Goal: Task Accomplishment & Management: Manage account settings

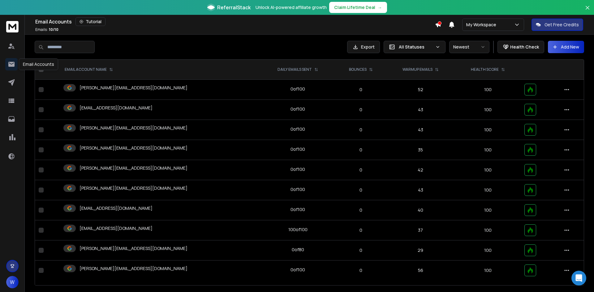
click at [13, 63] on icon at bounding box center [11, 64] width 6 height 5
click at [6, 80] on link at bounding box center [11, 82] width 12 height 12
click at [11, 82] on icon at bounding box center [11, 82] width 6 height 6
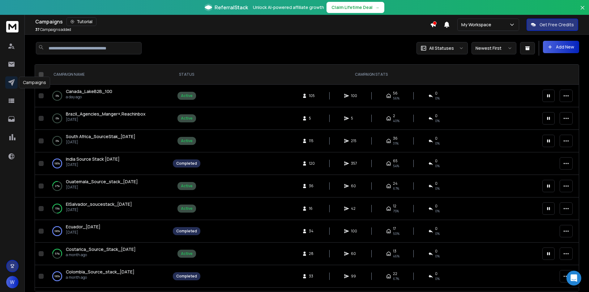
click at [11, 83] on icon at bounding box center [11, 82] width 7 height 7
click at [13, 60] on link at bounding box center [11, 64] width 12 height 12
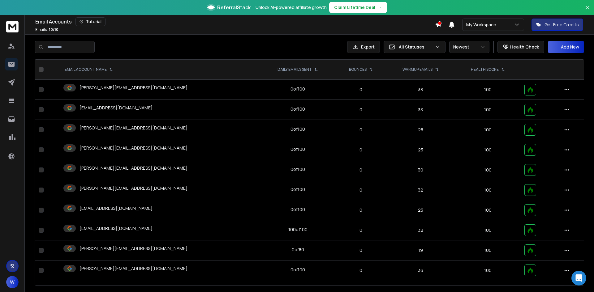
drag, startPoint x: 79, startPoint y: 231, endPoint x: 150, endPoint y: 228, distance: 70.9
click at [150, 228] on div "ayanda@whatjobs.international" at bounding box center [159, 228] width 193 height 7
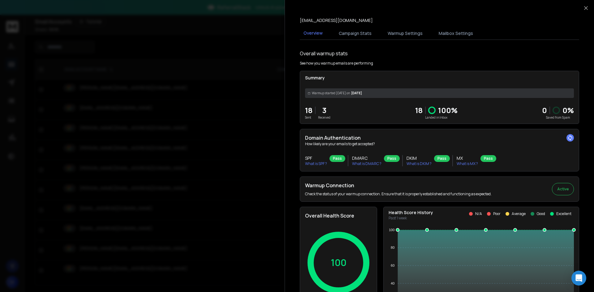
click at [358, 28] on button "Campaign Stats" at bounding box center [355, 34] width 40 height 14
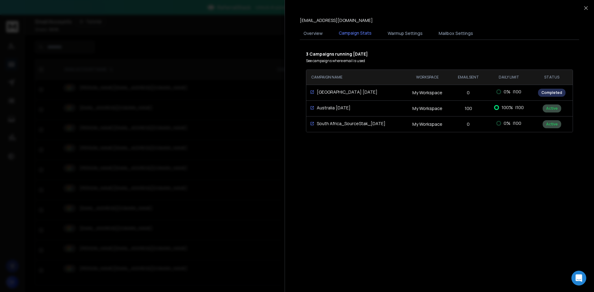
drag, startPoint x: 583, startPoint y: 7, endPoint x: 581, endPoint y: 17, distance: 9.8
click at [584, 7] on icon "button" at bounding box center [585, 7] width 3 height 3
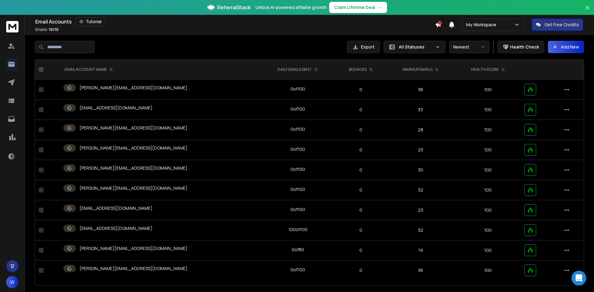
click at [9, 223] on div "W" at bounding box center [12, 155] width 25 height 280
click at [178, 49] on div at bounding box center [189, 47] width 309 height 12
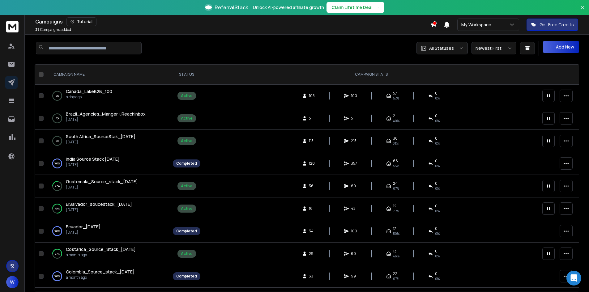
click at [72, 49] on input at bounding box center [89, 48] width 106 height 12
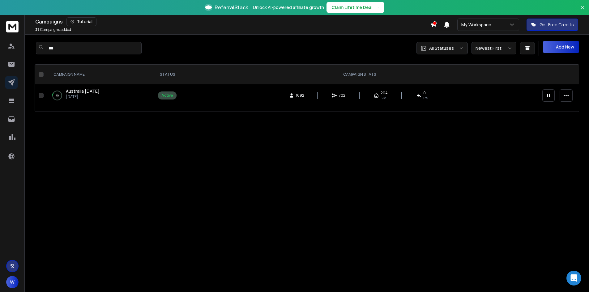
type input "***"
click at [96, 90] on span "Australia [DATE]" at bounding box center [83, 91] width 34 height 6
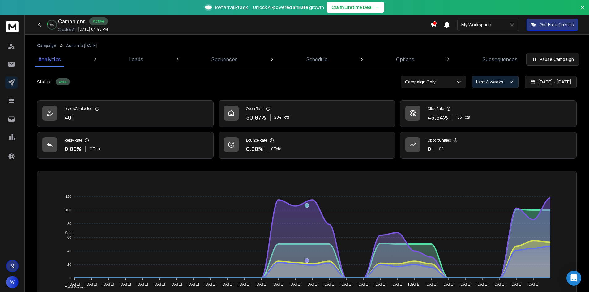
click at [494, 78] on button "Last 4 weeks" at bounding box center [495, 82] width 46 height 12
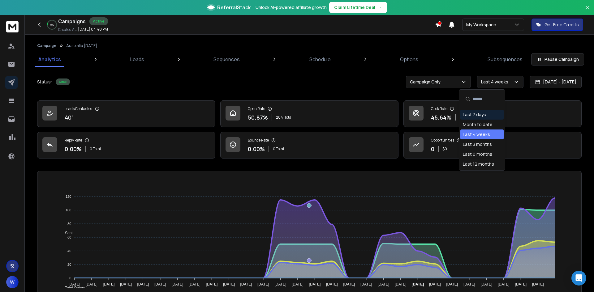
click at [481, 115] on div "Last 7 days" at bounding box center [474, 115] width 23 height 6
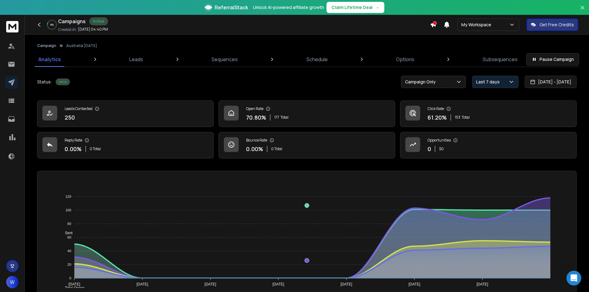
click at [476, 79] on p "Last 7 days" at bounding box center [489, 82] width 26 height 6
click at [11, 79] on icon at bounding box center [11, 82] width 7 height 7
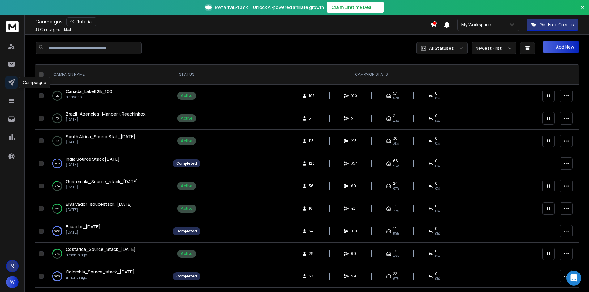
click at [90, 47] on input at bounding box center [89, 48] width 106 height 12
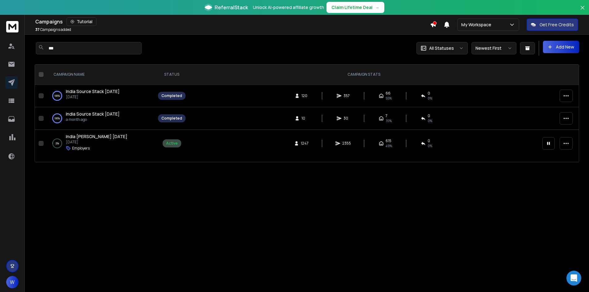
type input "***"
click at [87, 137] on span "India [PERSON_NAME] [DATE]" at bounding box center [97, 137] width 62 height 6
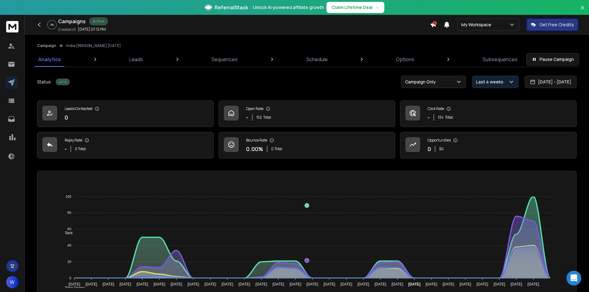
click at [508, 81] on icon "button" at bounding box center [511, 82] width 6 height 6
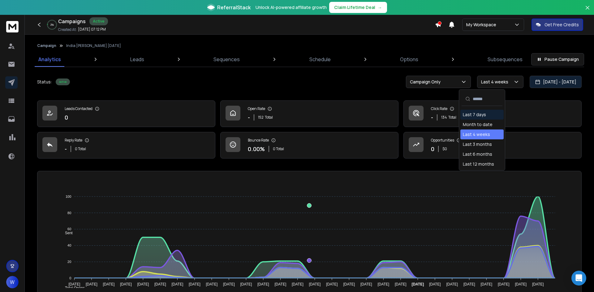
click at [546, 81] on button "[DATE] - [DATE]" at bounding box center [555, 82] width 52 height 12
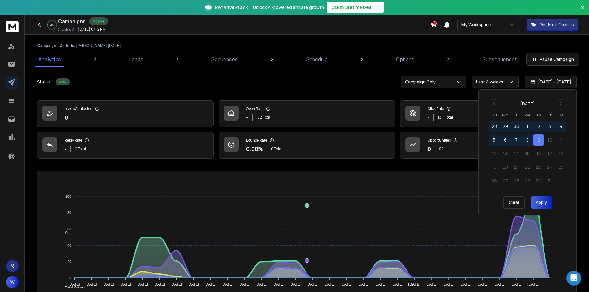
click at [538, 140] on button "9" at bounding box center [538, 140] width 11 height 11
click at [541, 203] on button "Apply" at bounding box center [541, 202] width 21 height 12
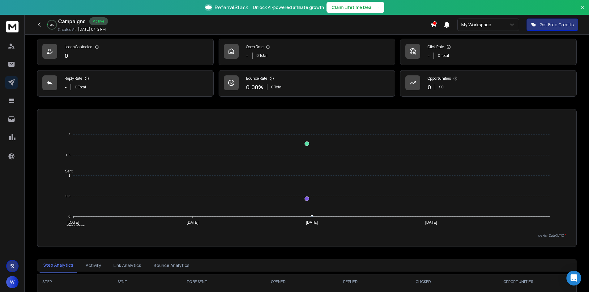
scroll to position [31, 0]
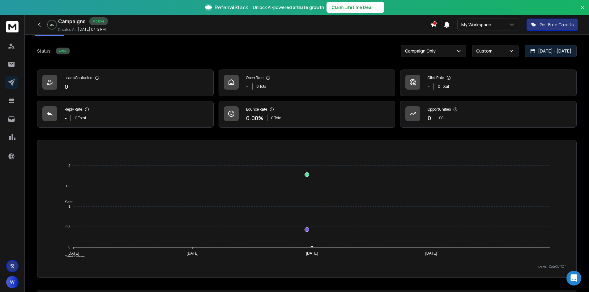
click at [550, 48] on button "09 Oct 2025 - 09 Oct 2025" at bounding box center [551, 51] width 52 height 12
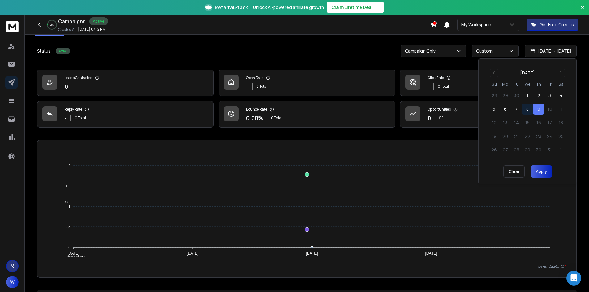
click at [527, 110] on button "8" at bounding box center [527, 109] width 11 height 11
click at [544, 172] on button "Apply" at bounding box center [541, 171] width 21 height 12
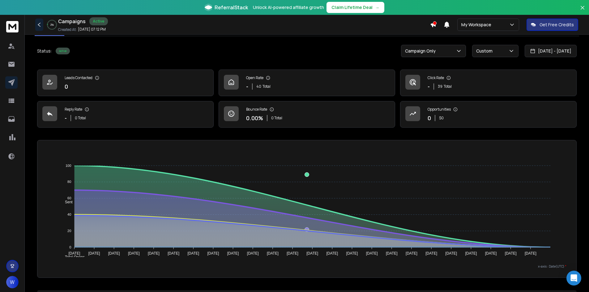
click at [37, 25] on icon at bounding box center [39, 25] width 6 height 6
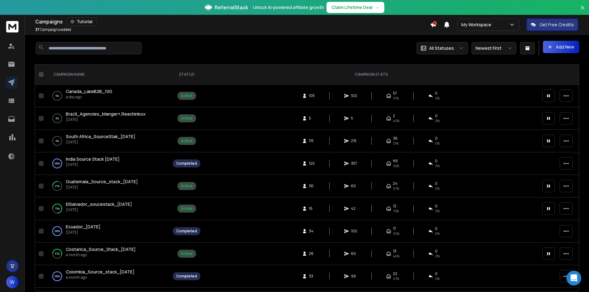
click at [92, 90] on span "Canada_LakeB2B_100" at bounding box center [89, 91] width 46 height 6
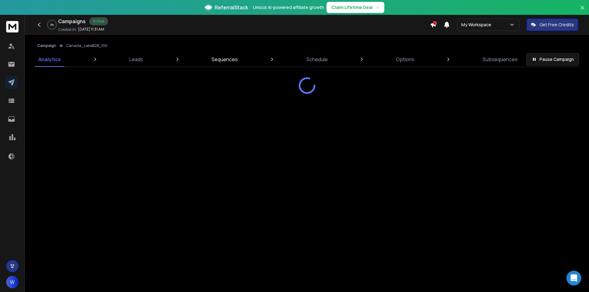
click at [222, 58] on p "Sequences" at bounding box center [225, 59] width 26 height 7
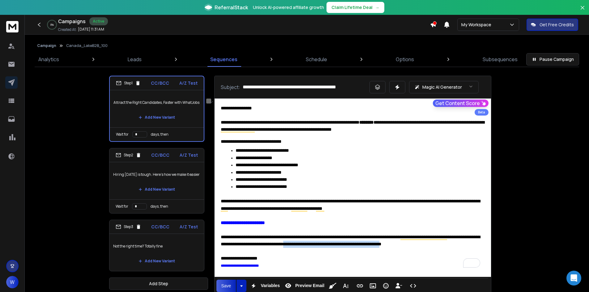
drag, startPoint x: 311, startPoint y: 245, endPoint x: 425, endPoint y: 244, distance: 113.8
click at [381, 244] on span "**********" at bounding box center [332, 244] width 98 height 4
click at [371, 246] on div "**********" at bounding box center [353, 241] width 264 height 15
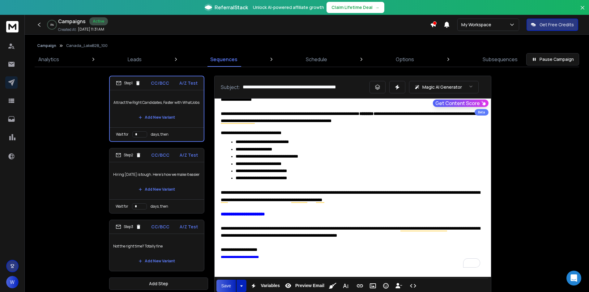
scroll to position [11, 0]
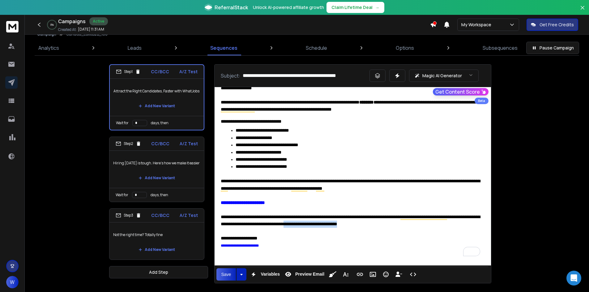
drag, startPoint x: 311, startPoint y: 225, endPoint x: 375, endPoint y: 224, distance: 64.0
click at [375, 224] on div "**********" at bounding box center [353, 221] width 264 height 15
copy span "**********"
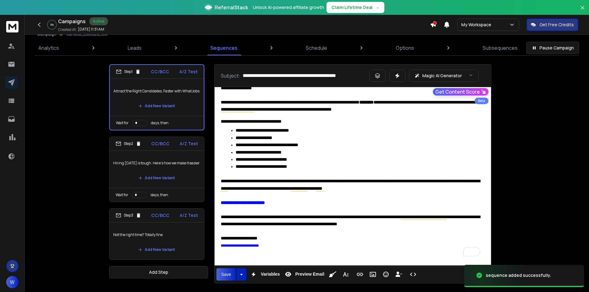
click at [188, 174] on div "Add New Variant" at bounding box center [156, 178] width 87 height 12
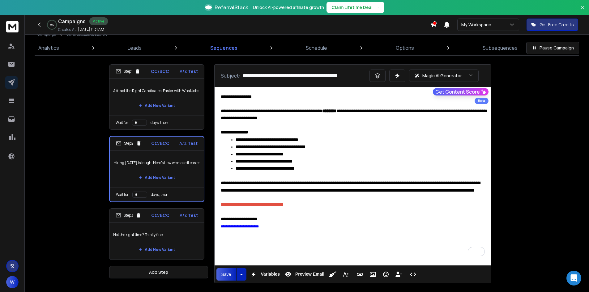
click at [191, 235] on p "Not the right time? Totally fine" at bounding box center [156, 234] width 87 height 17
type input "**********"
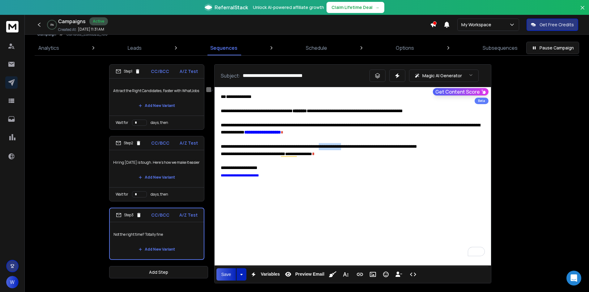
drag, startPoint x: 324, startPoint y: 146, endPoint x: 351, endPoint y: 145, distance: 26.6
click at [351, 145] on span "**********" at bounding box center [319, 146] width 196 height 4
drag, startPoint x: 358, startPoint y: 147, endPoint x: 409, endPoint y: 150, distance: 50.8
click at [409, 150] on div "**********" at bounding box center [353, 146] width 264 height 7
drag, startPoint x: 413, startPoint y: 146, endPoint x: 356, endPoint y: 146, distance: 56.6
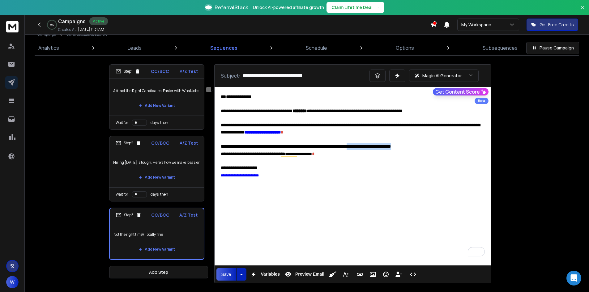
click at [356, 146] on div "**********" at bounding box center [353, 146] width 264 height 7
drag, startPoint x: 395, startPoint y: 147, endPoint x: 438, endPoint y: 147, distance: 42.7
click at [438, 147] on div "**********" at bounding box center [353, 146] width 264 height 7
drag, startPoint x: 223, startPoint y: 153, endPoint x: 216, endPoint y: 155, distance: 6.4
click at [216, 155] on div "**********" at bounding box center [353, 174] width 276 height 175
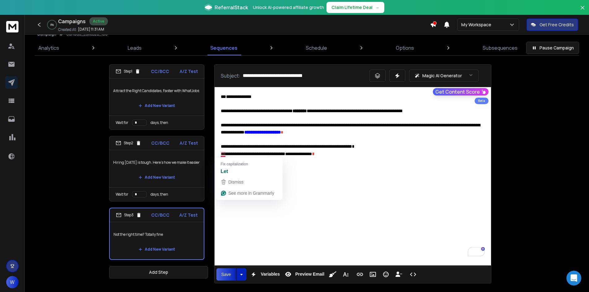
click at [221, 153] on span "**********" at bounding box center [251, 154] width 61 height 4
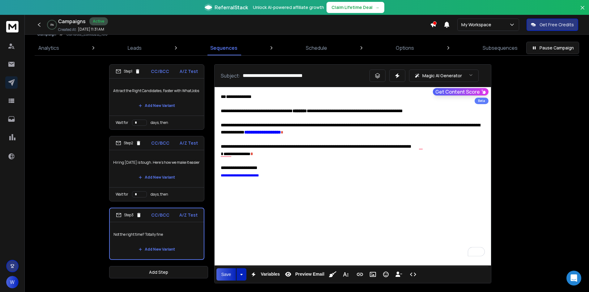
click at [352, 147] on span "**********" at bounding box center [286, 146] width 131 height 4
click at [221, 155] on span "*" at bounding box center [222, 154] width 3 height 4
click at [447, 151] on div "**********" at bounding box center [353, 125] width 264 height 64
click at [354, 146] on span "**********" at bounding box center [287, 146] width 133 height 4
click at [220, 161] on div "**********" at bounding box center [353, 174] width 276 height 175
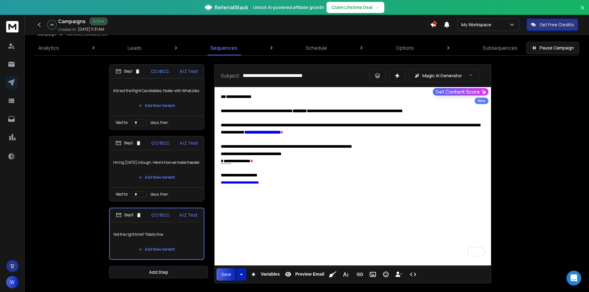
click at [281, 181] on div "**********" at bounding box center [353, 182] width 264 height 7
click at [221, 162] on span "*" at bounding box center [222, 161] width 3 height 4
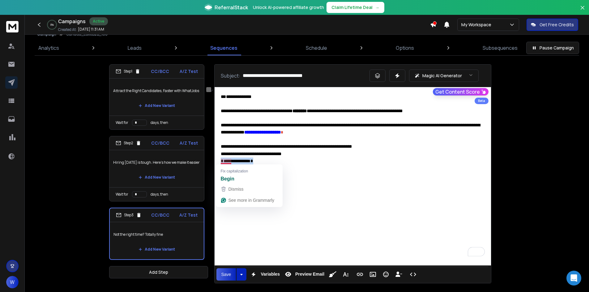
drag, startPoint x: 261, startPoint y: 163, endPoint x: 220, endPoint y: 160, distance: 41.6
click at [220, 160] on div "**********" at bounding box center [353, 174] width 276 height 175
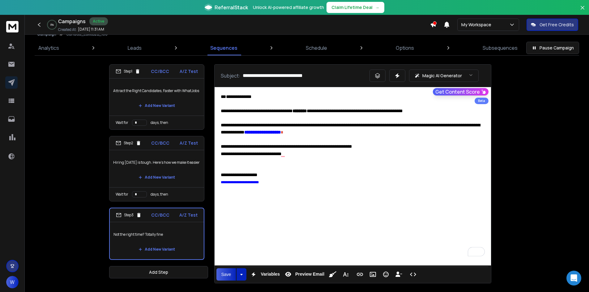
click at [296, 154] on div "**********" at bounding box center [353, 154] width 264 height 7
click at [221, 155] on span "*" at bounding box center [222, 154] width 3 height 4
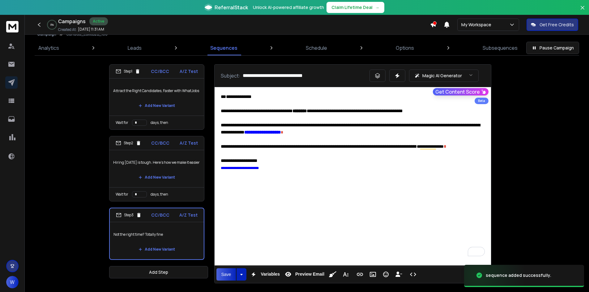
click at [182, 175] on div "Add New Variant" at bounding box center [156, 177] width 87 height 12
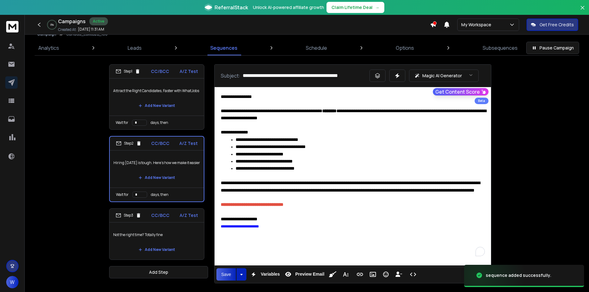
drag, startPoint x: 193, startPoint y: 110, endPoint x: 208, endPoint y: 123, distance: 19.7
click at [193, 110] on div "Add New Variant" at bounding box center [156, 106] width 87 height 12
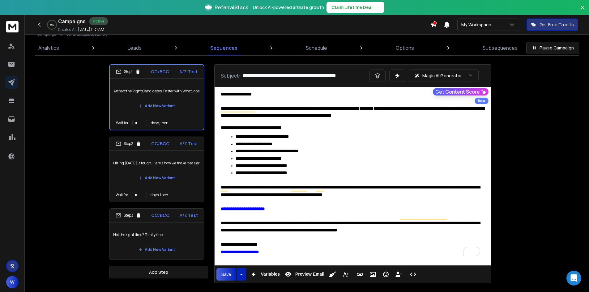
scroll to position [0, 0]
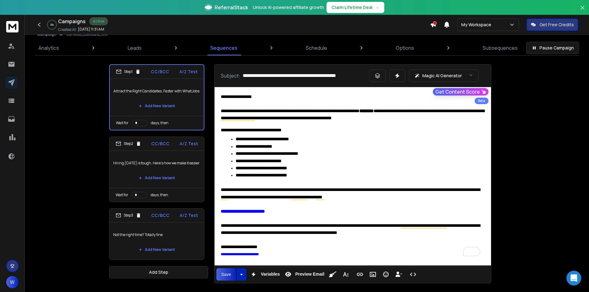
click at [196, 181] on div "Add New Variant" at bounding box center [156, 178] width 87 height 12
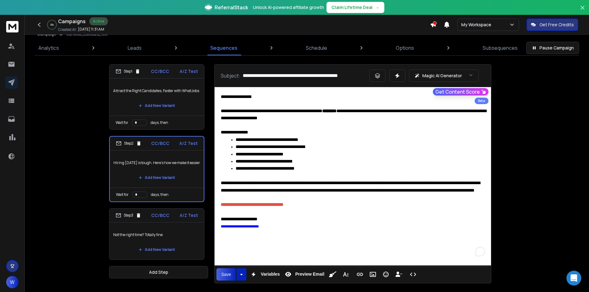
click at [190, 240] on p "Not the right time? Totally fine" at bounding box center [156, 234] width 87 height 17
type input "**********"
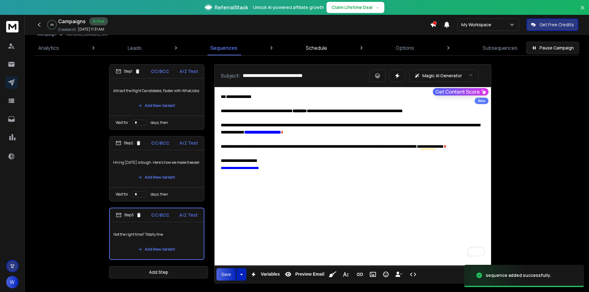
click at [315, 49] on p "Schedule" at bounding box center [316, 47] width 21 height 7
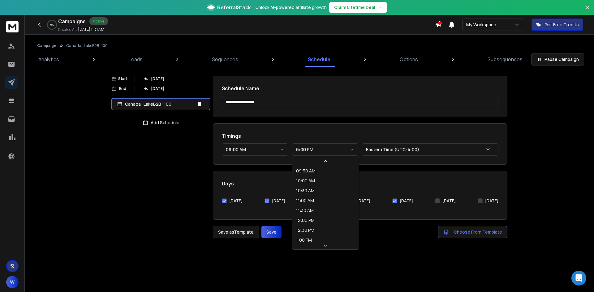
click at [333, 145] on button "6:00 PM" at bounding box center [325, 149] width 66 height 12
select select "********"
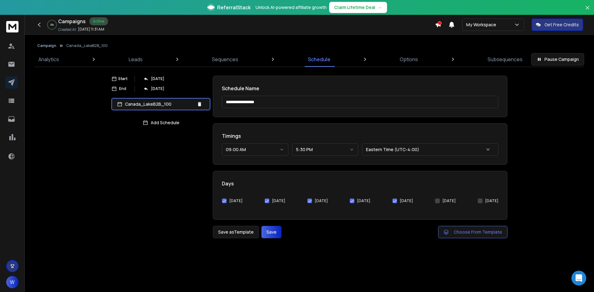
click at [268, 149] on button "09:00 AM" at bounding box center [255, 149] width 66 height 12
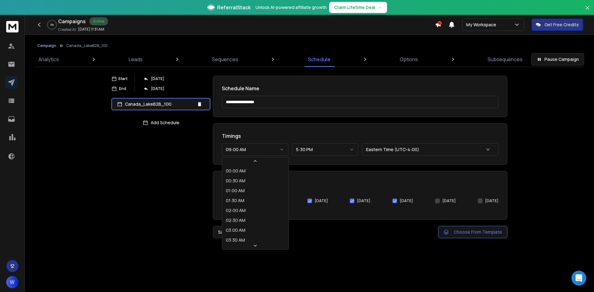
scroll to position [112, 0]
click at [263, 152] on button "08:30 AM" at bounding box center [255, 149] width 66 height 12
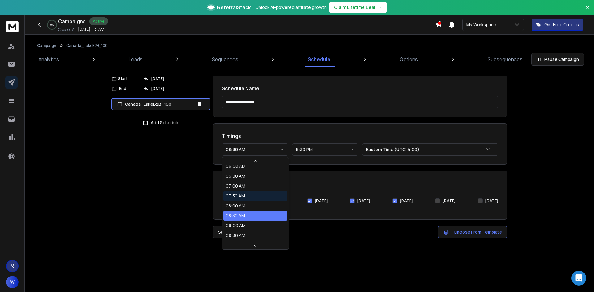
scroll to position [133, 0]
select select "********"
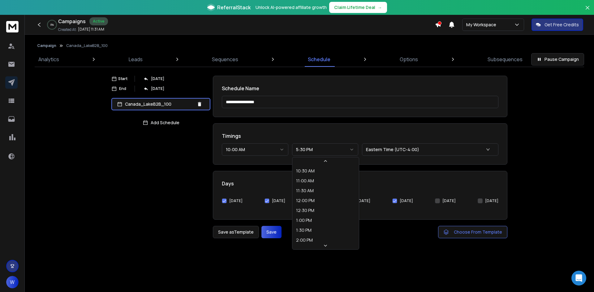
click at [328, 148] on button "5:30 PM" at bounding box center [325, 149] width 66 height 12
select select "********"
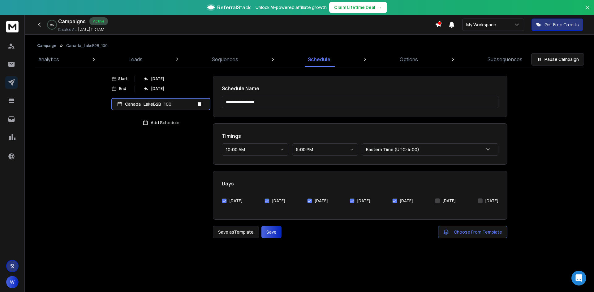
click at [273, 233] on button "Save" at bounding box center [271, 232] width 20 height 12
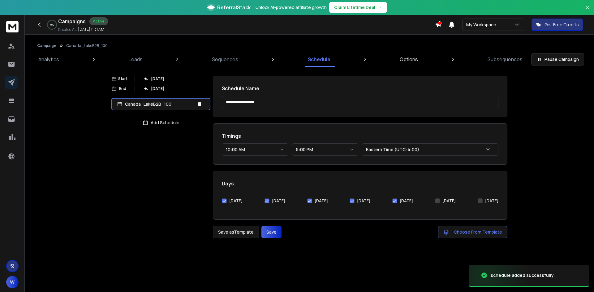
click at [413, 59] on p "Options" at bounding box center [409, 59] width 18 height 7
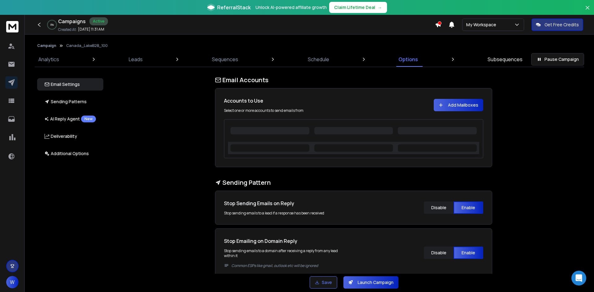
click at [502, 61] on p "Subsequences" at bounding box center [504, 59] width 35 height 7
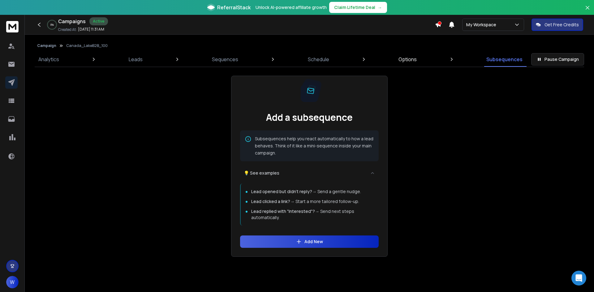
click at [415, 62] on p "Options" at bounding box center [407, 59] width 18 height 7
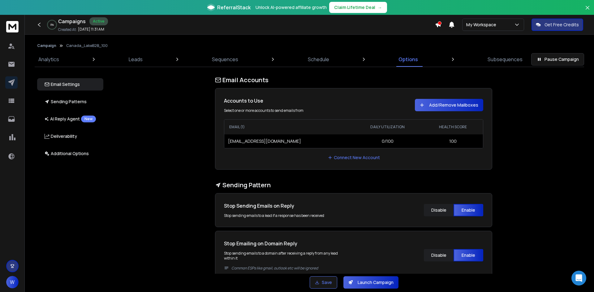
click at [366, 282] on button "Launch Campaign" at bounding box center [370, 282] width 55 height 12
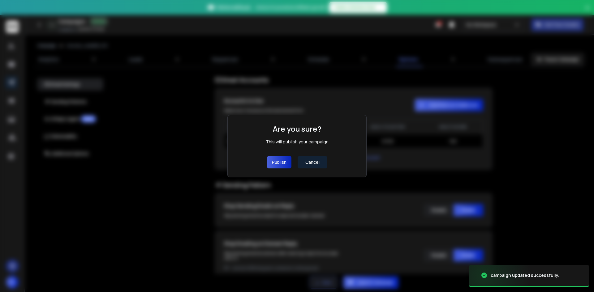
click at [279, 163] on button "Publish" at bounding box center [279, 162] width 24 height 12
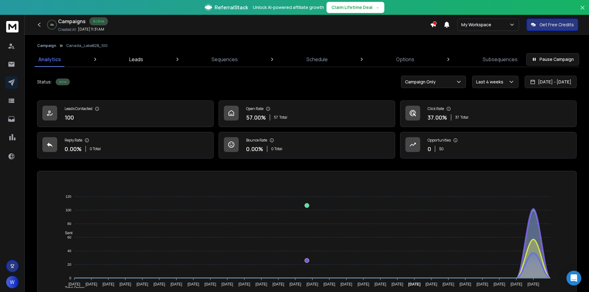
click at [135, 58] on p "Leads" at bounding box center [136, 59] width 14 height 7
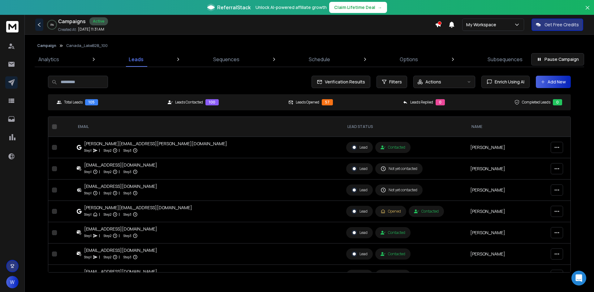
click at [39, 23] on icon at bounding box center [39, 25] width 6 height 6
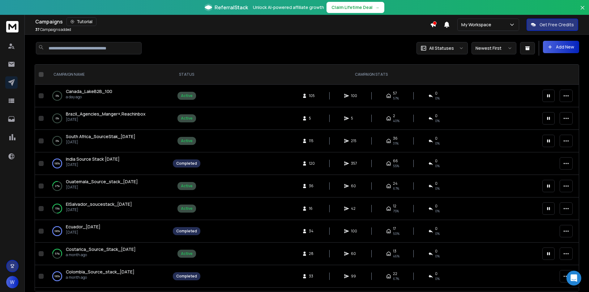
click at [222, 55] on div at bounding box center [171, 48] width 272 height 15
click at [66, 123] on div "0 % Brazil_Agencies_Manger+,Reachinbox 2 days ago" at bounding box center [107, 118] width 111 height 15
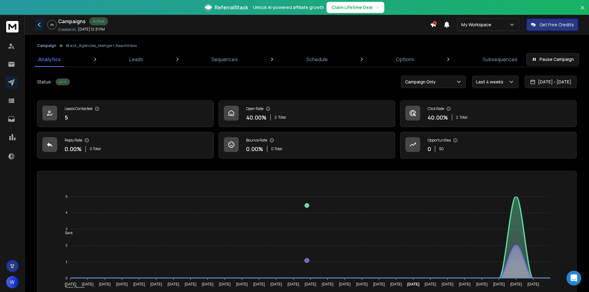
click at [42, 27] on icon at bounding box center [39, 25] width 6 height 6
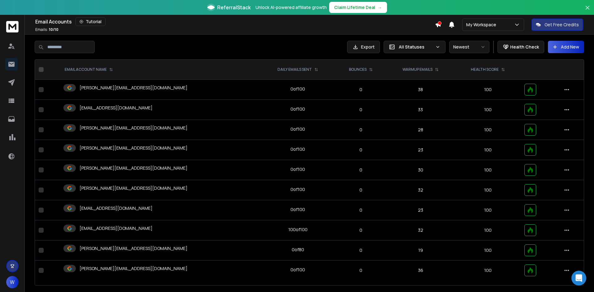
click at [113, 85] on p "[PERSON_NAME][EMAIL_ADDRESS][DOMAIN_NAME]" at bounding box center [133, 88] width 108 height 6
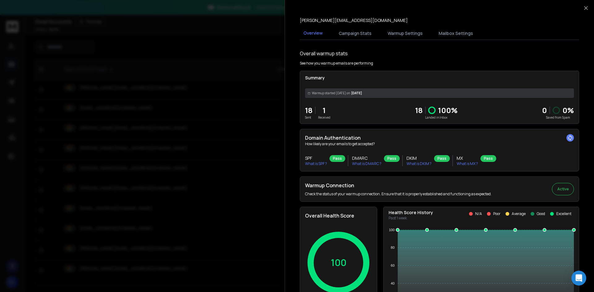
click at [351, 28] on button "Campaign Stats" at bounding box center [355, 34] width 40 height 14
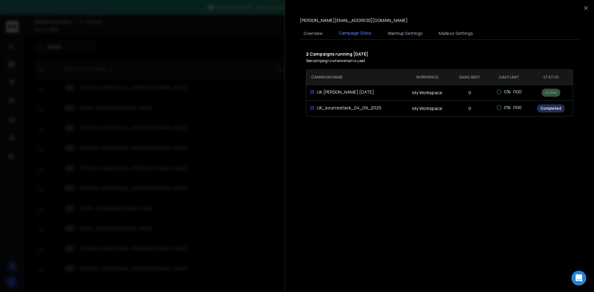
click at [314, 30] on button "Overview" at bounding box center [313, 34] width 27 height 14
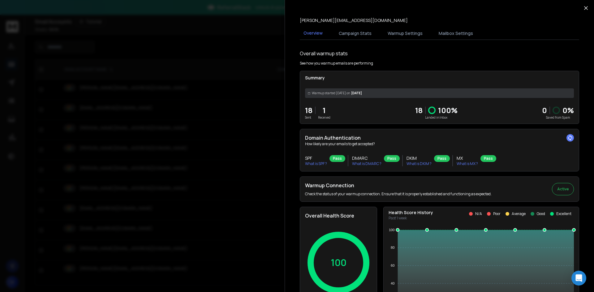
click at [583, 10] on icon "button" at bounding box center [586, 8] width 6 height 6
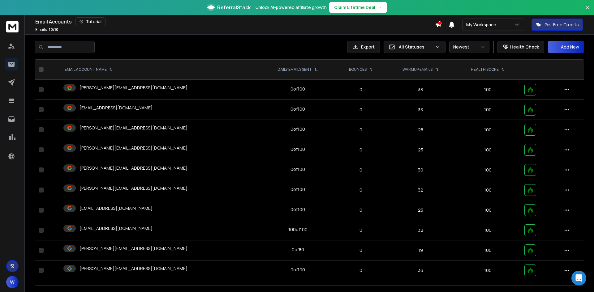
click at [103, 88] on p "[PERSON_NAME][EMAIL_ADDRESS][DOMAIN_NAME]" at bounding box center [133, 88] width 108 height 6
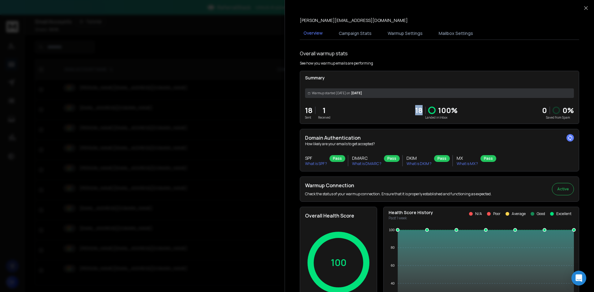
drag, startPoint x: 414, startPoint y: 111, endPoint x: 422, endPoint y: 111, distance: 7.7
click at [422, 111] on div "18 100 %" at bounding box center [436, 110] width 42 height 10
click at [419, 108] on p "18" at bounding box center [418, 110] width 7 height 10
drag, startPoint x: 305, startPoint y: 109, endPoint x: 322, endPoint y: 109, distance: 17.3
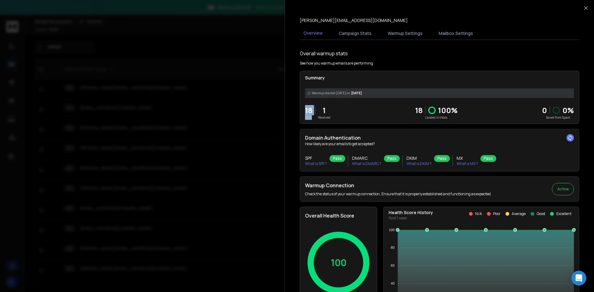
click at [322, 109] on div "18 Sent 1 Received" at bounding box center [317, 112] width 25 height 15
click at [391, 112] on div "18 Sent 1 Received 18 100 % Landed in Inbox 0 0 % Saved from Spam" at bounding box center [439, 112] width 269 height 15
drag, startPoint x: 413, startPoint y: 109, endPoint x: 420, endPoint y: 109, distance: 6.5
click at [420, 109] on div "18 Sent 1 Received 18 100 % Landed in Inbox 0 0 % Saved from Spam" at bounding box center [439, 112] width 269 height 15
click at [401, 111] on div "18 Sent 1 Received 18 100 % Landed in Inbox 0 0 % Saved from Spam" at bounding box center [439, 112] width 269 height 15
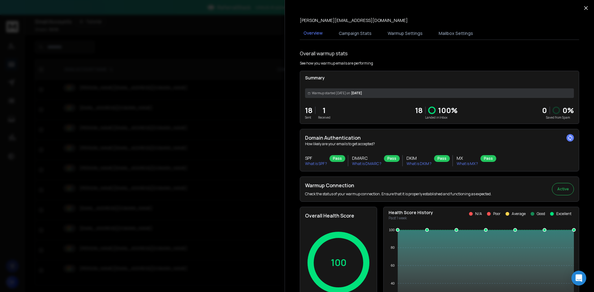
click at [584, 10] on icon "button" at bounding box center [586, 8] width 6 height 6
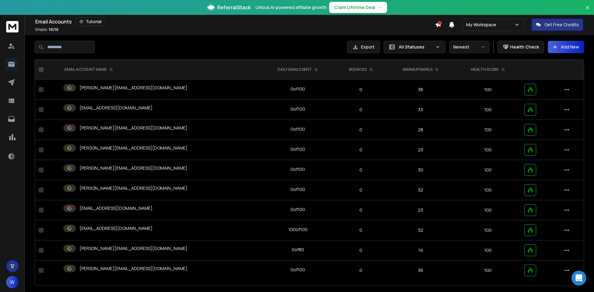
click at [112, 105] on div "[EMAIL_ADDRESS][DOMAIN_NAME]" at bounding box center [107, 107] width 89 height 7
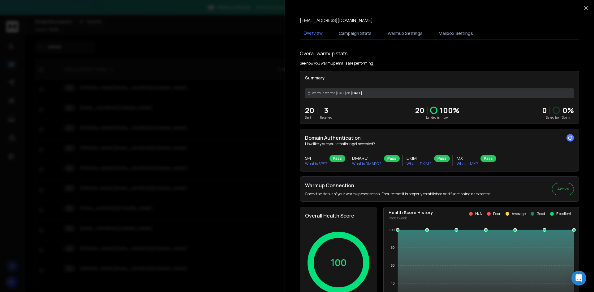
click at [351, 33] on button "Campaign Stats" at bounding box center [355, 34] width 40 height 14
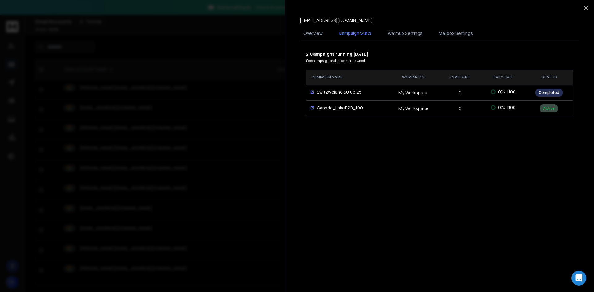
click at [317, 31] on button "Overview" at bounding box center [313, 34] width 27 height 14
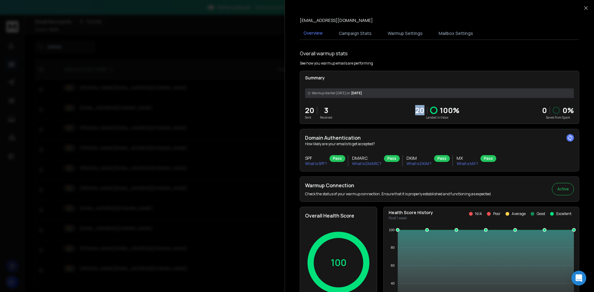
drag, startPoint x: 414, startPoint y: 110, endPoint x: 427, endPoint y: 110, distance: 13.3
click at [427, 110] on div "20 100 %" at bounding box center [437, 110] width 44 height 10
click at [585, 9] on icon "button" at bounding box center [585, 7] width 3 height 3
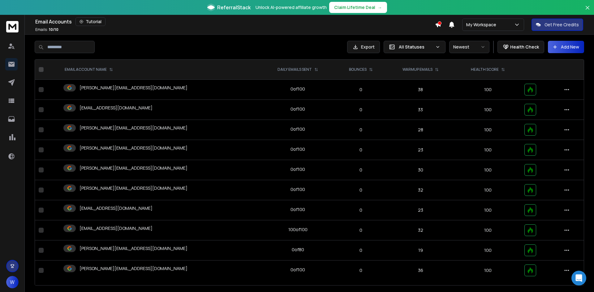
click at [121, 127] on p "ayoub@whatjobs.international" at bounding box center [133, 128] width 108 height 6
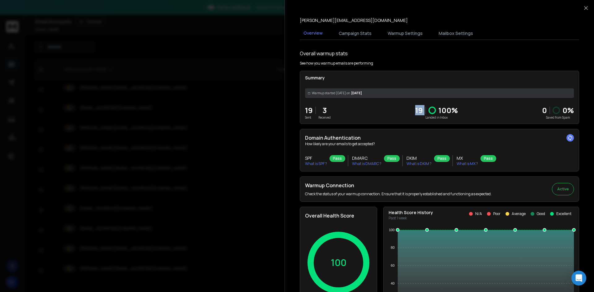
drag, startPoint x: 413, startPoint y: 111, endPoint x: 444, endPoint y: 111, distance: 31.9
click at [441, 111] on div "19 Sent 3 Received 19 100 % Landed in Inbox 0 0 % Saved from Spam" at bounding box center [439, 112] width 269 height 15
click at [585, 8] on icon "button" at bounding box center [586, 8] width 6 height 6
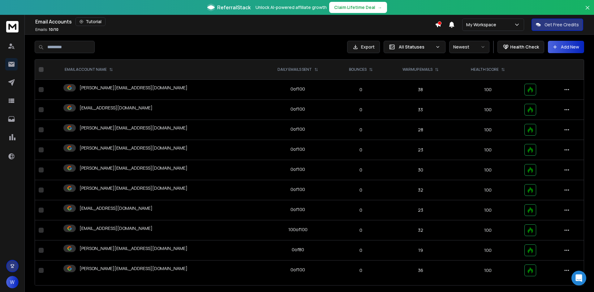
click at [101, 127] on p "ayoub@whatjobs.international" at bounding box center [133, 128] width 108 height 6
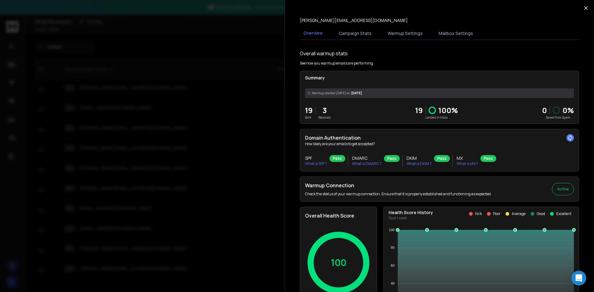
click at [583, 8] on icon "button" at bounding box center [586, 8] width 6 height 6
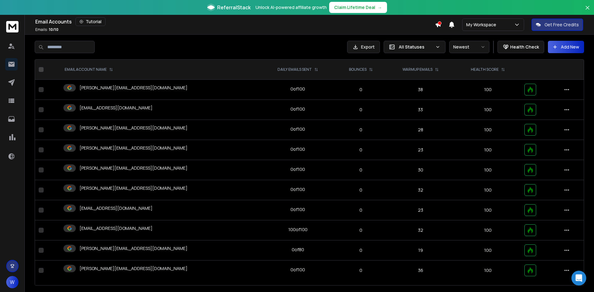
click at [102, 153] on td "lucas@whatjobs.international" at bounding box center [160, 150] width 200 height 20
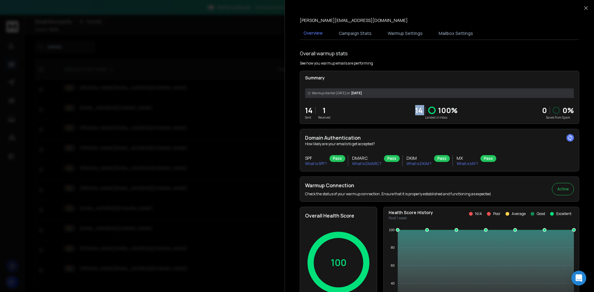
drag, startPoint x: 404, startPoint y: 108, endPoint x: 458, endPoint y: 118, distance: 55.3
click at [444, 115] on div "14 Sent 1 Received 14 100 % Landed in Inbox 0 0 % Saved from Spam" at bounding box center [439, 112] width 269 height 15
click at [583, 8] on icon "button" at bounding box center [586, 8] width 6 height 6
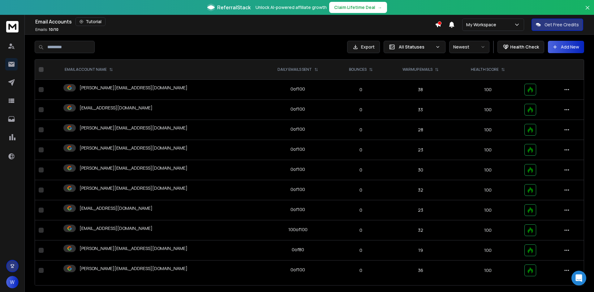
click at [113, 167] on p "maria@whatjobs.international" at bounding box center [133, 168] width 108 height 6
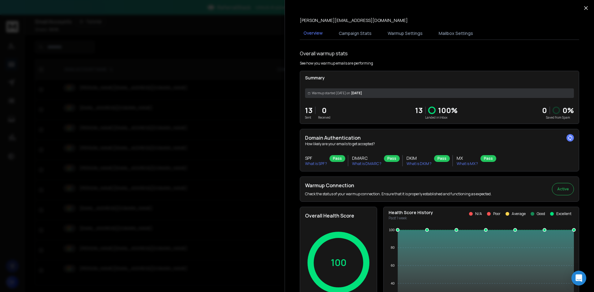
click at [584, 7] on icon "button" at bounding box center [586, 8] width 6 height 6
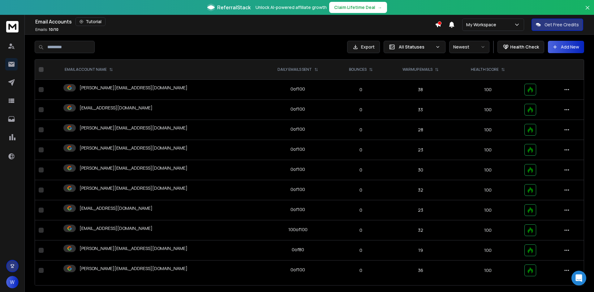
click at [111, 190] on p "david@whatjobs.international" at bounding box center [133, 188] width 108 height 6
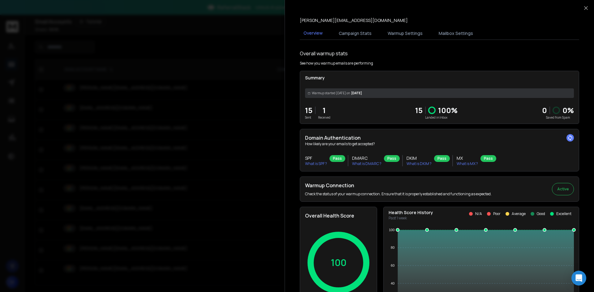
click at [586, 6] on icon "button" at bounding box center [586, 8] width 6 height 6
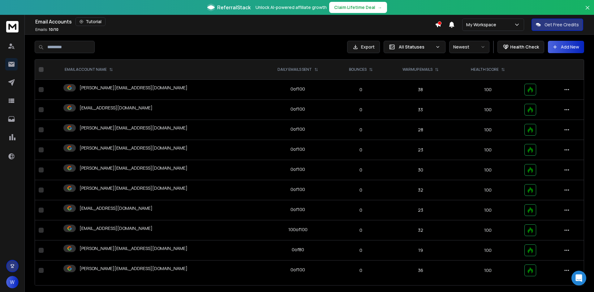
click at [105, 186] on p "david@whatjobs.international" at bounding box center [133, 188] width 108 height 6
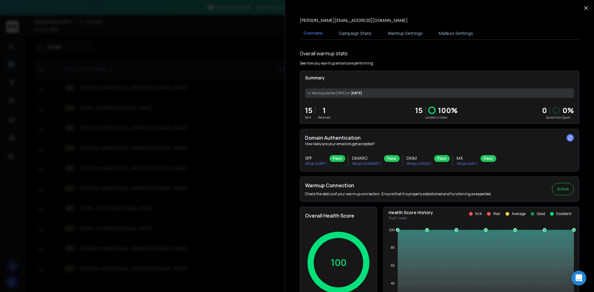
click at [586, 6] on icon "button" at bounding box center [586, 8] width 6 height 6
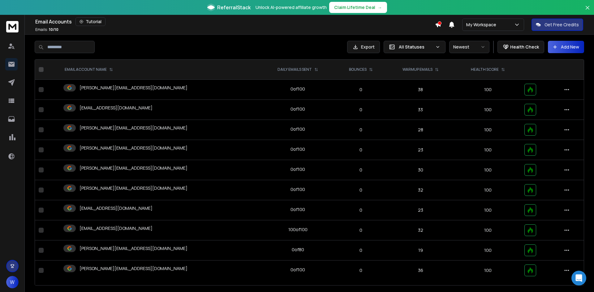
click at [110, 207] on p "saritadesai@whatjobs.international" at bounding box center [115, 208] width 73 height 6
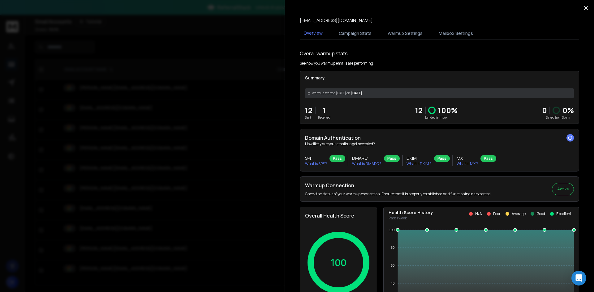
click at [583, 9] on icon "button" at bounding box center [586, 8] width 6 height 6
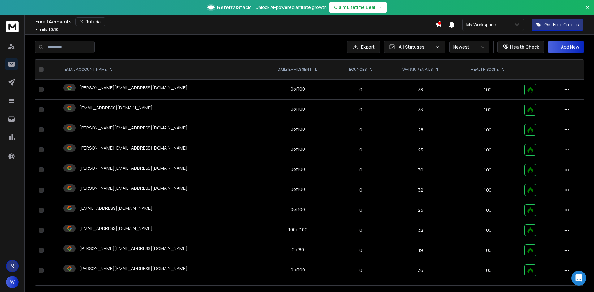
click at [105, 226] on p "ayanda@whatjobs.international" at bounding box center [115, 228] width 73 height 6
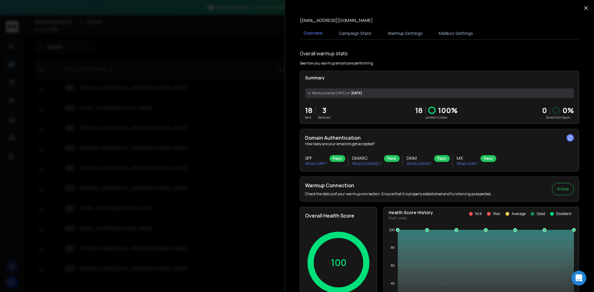
click at [584, 10] on icon "button" at bounding box center [586, 8] width 6 height 6
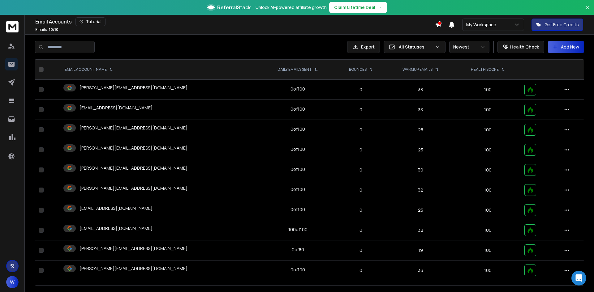
click at [100, 251] on p "anna@whatjobs.international" at bounding box center [133, 249] width 108 height 6
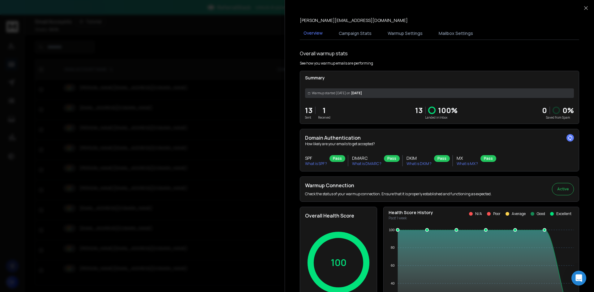
click at [351, 29] on button "Campaign Stats" at bounding box center [355, 34] width 40 height 14
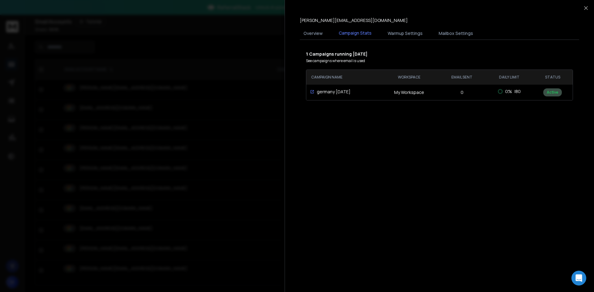
click at [449, 32] on button "Mailbox Settings" at bounding box center [456, 34] width 42 height 14
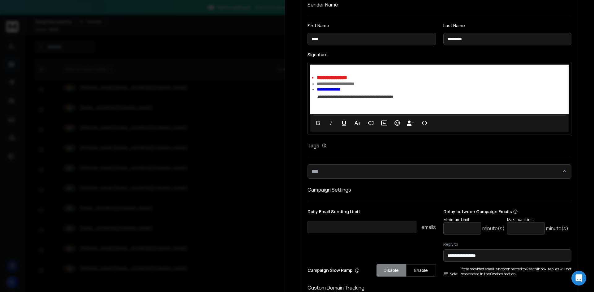
scroll to position [93, 0]
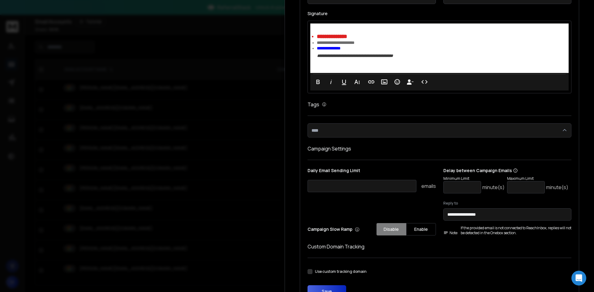
drag, startPoint x: 310, startPoint y: 186, endPoint x: 276, endPoint y: 186, distance: 34.0
click at [277, 186] on body "ReferralStack Unlock AI-powered affiliate growth Lifetime Deals available! Clai…" at bounding box center [297, 146] width 594 height 292
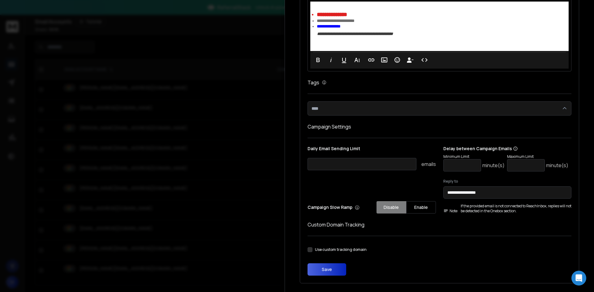
scroll to position [123, 0]
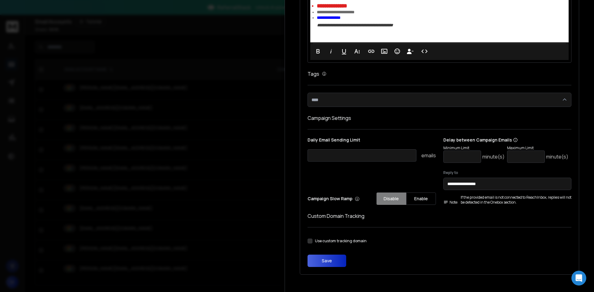
type input "***"
click at [327, 263] on button "Save" at bounding box center [326, 261] width 39 height 12
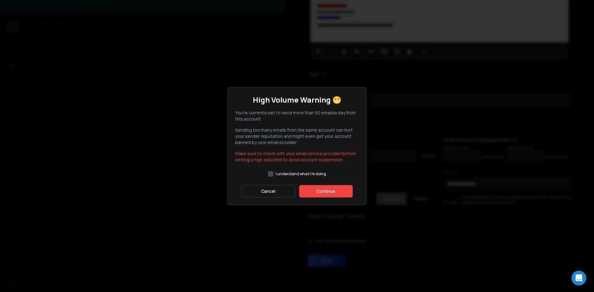
click at [274, 176] on div "I understand what I'm doing" at bounding box center [297, 174] width 58 height 5
click at [273, 173] on button "I understand what I'm doing" at bounding box center [270, 174] width 5 height 5
drag, startPoint x: 314, startPoint y: 185, endPoint x: 326, endPoint y: 197, distance: 17.1
click at [321, 191] on div "High Volume Warning 😬 You're currently set to send more than 50 emails a day fr…" at bounding box center [297, 147] width 139 height 118
click at [326, 197] on button "Continue" at bounding box center [326, 191] width 54 height 12
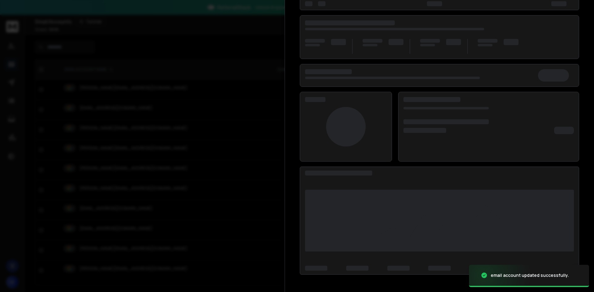
scroll to position [29, 0]
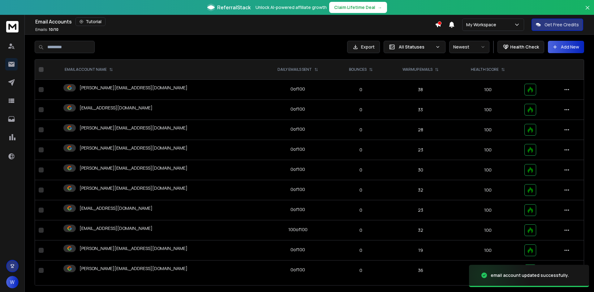
click at [115, 267] on p "jessica@whatjobs.international" at bounding box center [133, 269] width 108 height 6
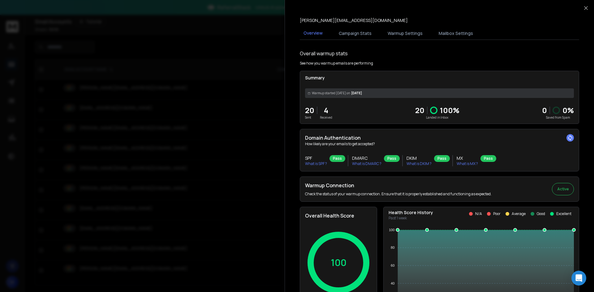
click at [449, 31] on button "Mailbox Settings" at bounding box center [456, 34] width 42 height 14
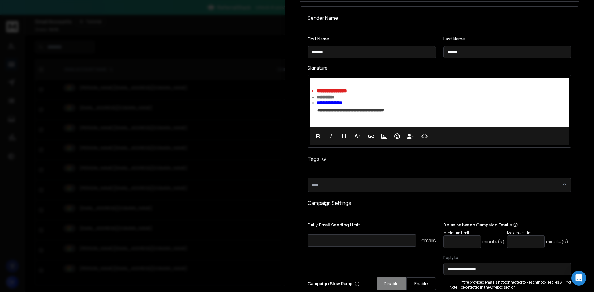
scroll to position [0, 0]
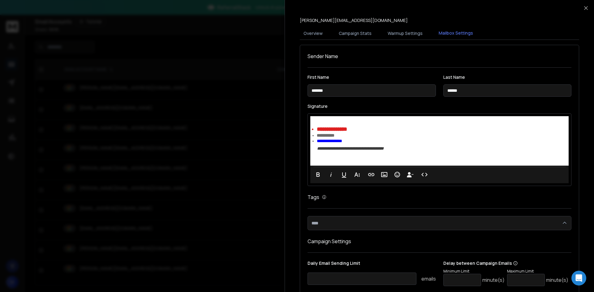
click at [315, 32] on button "Overview" at bounding box center [313, 34] width 27 height 14
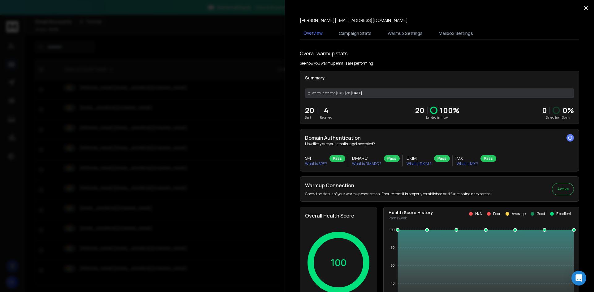
click at [584, 9] on icon "button" at bounding box center [585, 7] width 3 height 3
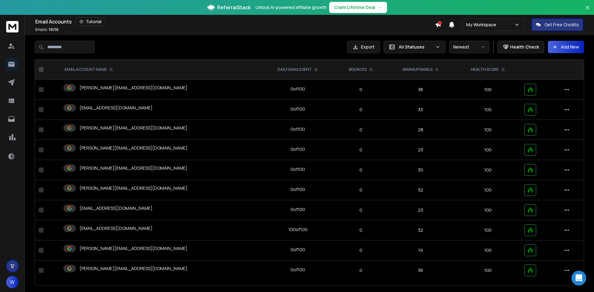
click at [95, 243] on td "anna@whatjobs.international" at bounding box center [160, 251] width 200 height 20
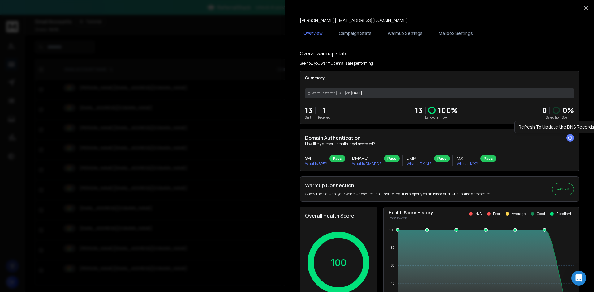
click at [567, 138] on icon at bounding box center [570, 138] width 6 height 6
click at [584, 9] on icon "button" at bounding box center [585, 7] width 3 height 3
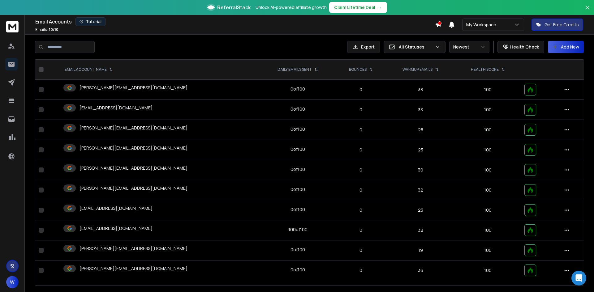
click at [87, 23] on button "Tutorial" at bounding box center [90, 21] width 30 height 9
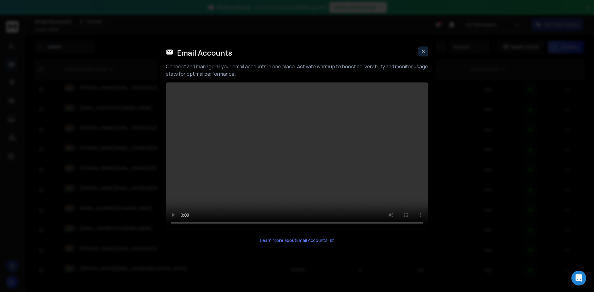
click at [423, 50] on icon at bounding box center [423, 51] width 5 height 5
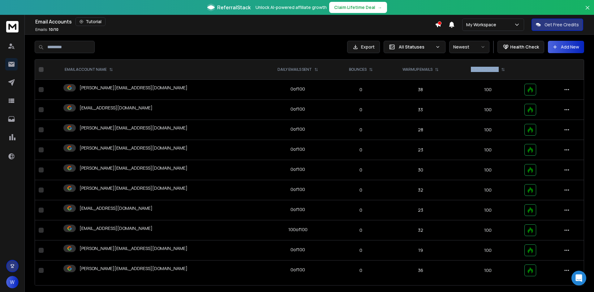
drag, startPoint x: 493, startPoint y: 74, endPoint x: 506, endPoint y: 74, distance: 12.7
click at [506, 74] on th "HEALTH SCORE" at bounding box center [488, 70] width 66 height 20
click at [504, 71] on icon at bounding box center [504, 69] width 0 height 3
click at [488, 70] on div "HEALTH SCORE" at bounding box center [488, 69] width 56 height 5
drag, startPoint x: 468, startPoint y: 232, endPoint x: 492, endPoint y: 231, distance: 24.1
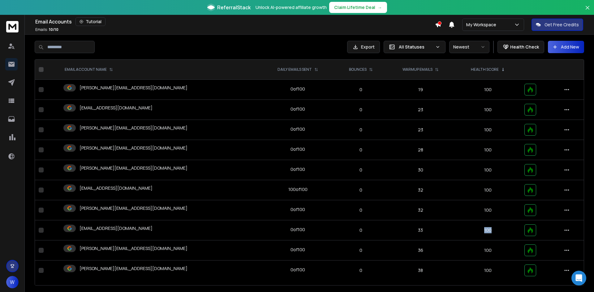
click at [492, 231] on td "100" at bounding box center [488, 231] width 66 height 20
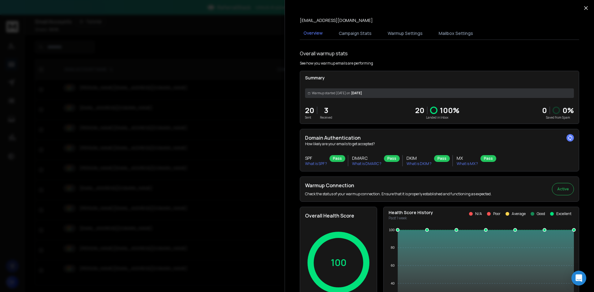
click at [583, 11] on icon "button" at bounding box center [586, 8] width 6 height 6
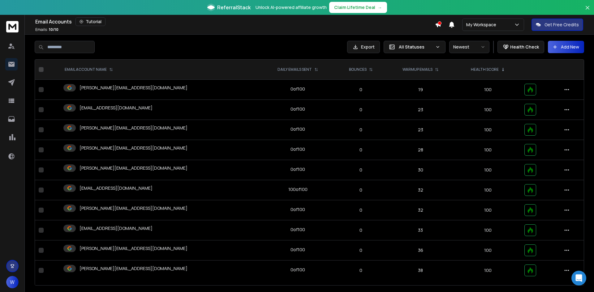
click at [113, 86] on p "anna@whatjobs.international" at bounding box center [133, 88] width 108 height 6
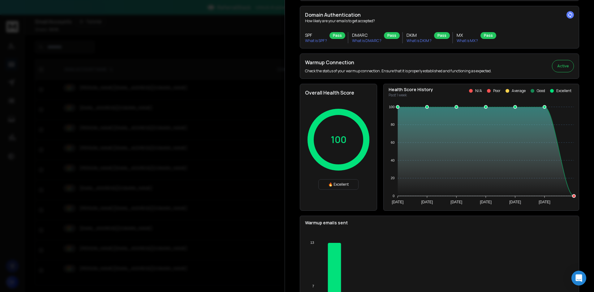
scroll to position [124, 0]
click at [223, 136] on div at bounding box center [297, 146] width 594 height 292
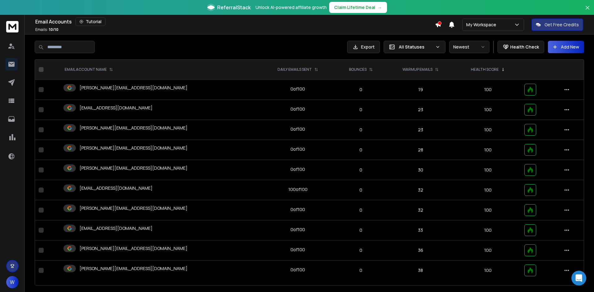
click at [527, 89] on div at bounding box center [530, 90] width 12 height 12
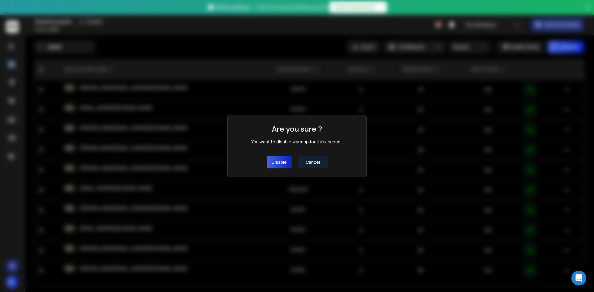
click at [316, 164] on button "Cancel" at bounding box center [313, 162] width 30 height 12
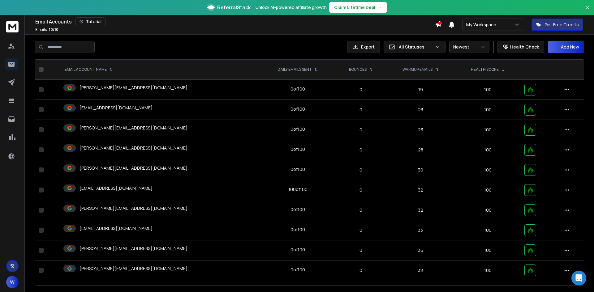
click at [126, 88] on p "anna@whatjobs.international" at bounding box center [133, 88] width 108 height 6
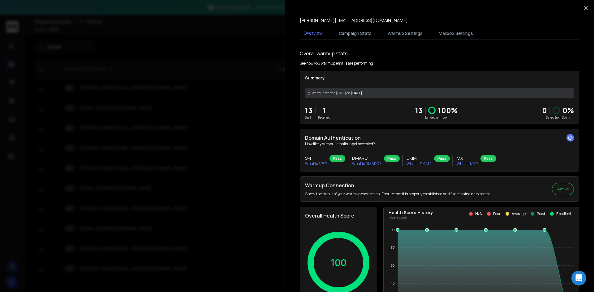
click at [348, 30] on button "Campaign Stats" at bounding box center [355, 34] width 40 height 14
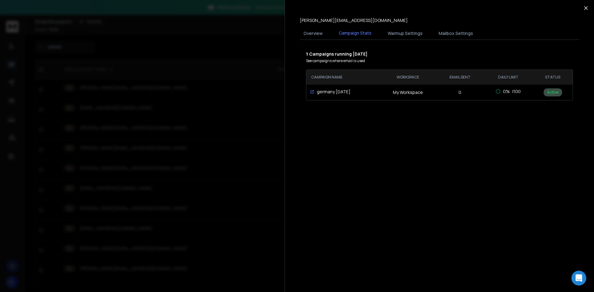
click at [584, 8] on icon "button" at bounding box center [585, 7] width 3 height 3
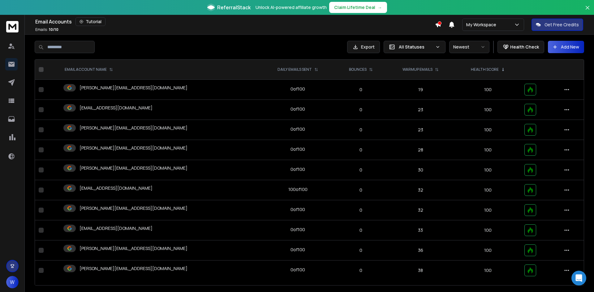
click at [128, 109] on p "saritadesai@whatjobs.international" at bounding box center [115, 108] width 73 height 6
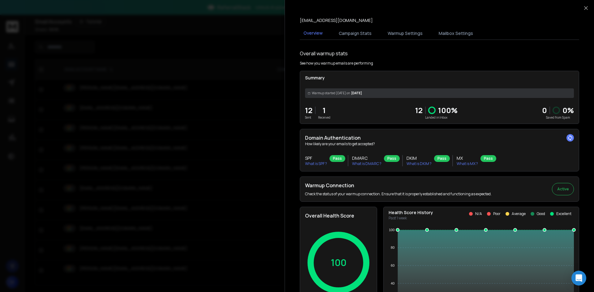
click at [355, 32] on button "Campaign Stats" at bounding box center [355, 34] width 40 height 14
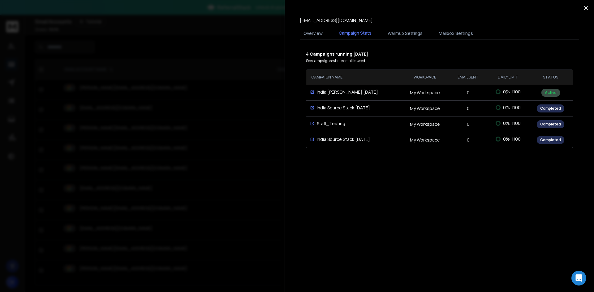
click at [583, 9] on icon "button" at bounding box center [586, 8] width 6 height 6
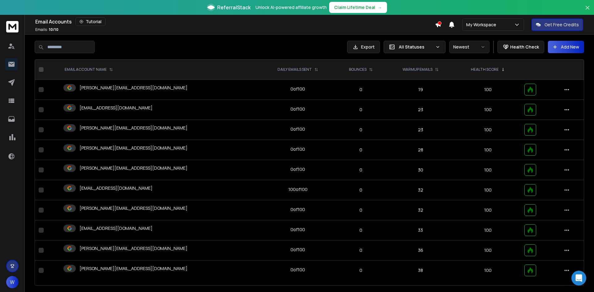
click at [101, 127] on p "lucas@whatjobs.international" at bounding box center [133, 128] width 108 height 6
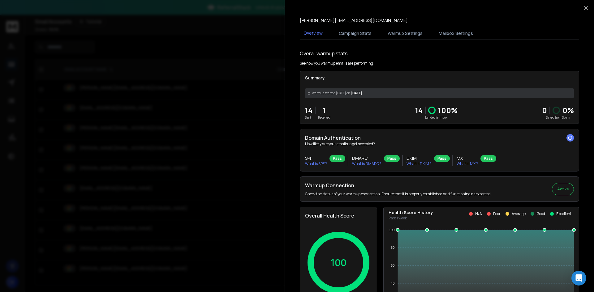
click at [358, 26] on div "lucas@whatjobs.international Overview Campaign Stats Warmup Settings Mailbox Se…" at bounding box center [439, 245] width 294 height 476
click at [361, 30] on button "Campaign Stats" at bounding box center [355, 34] width 40 height 14
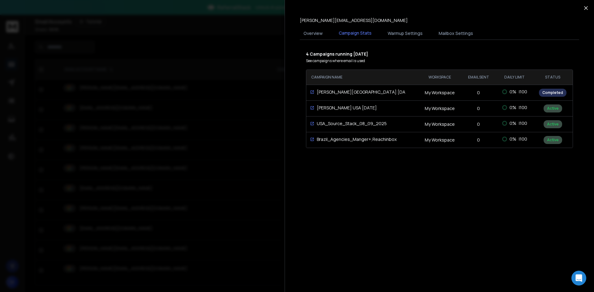
click at [585, 7] on icon "button" at bounding box center [585, 7] width 3 height 3
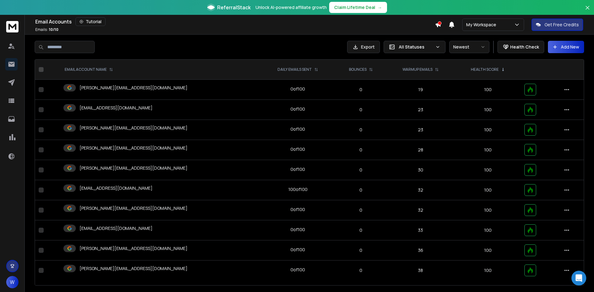
click at [135, 149] on p "ayoub@whatjobs.international" at bounding box center [133, 148] width 108 height 6
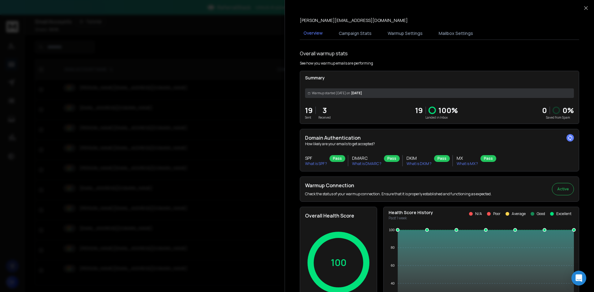
click at [345, 32] on button "Campaign Stats" at bounding box center [355, 34] width 40 height 14
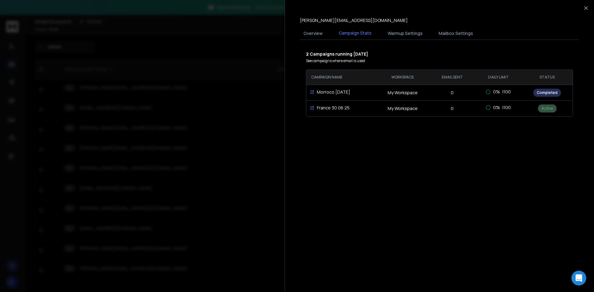
click at [580, 8] on div "ayoub@whatjobs.international Overview Campaign Stats Warmup Settings Mailbox Se…" at bounding box center [439, 69] width 294 height 125
click at [584, 8] on icon "button" at bounding box center [585, 7] width 3 height 3
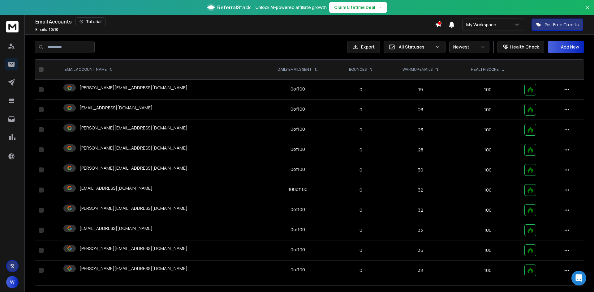
click at [134, 226] on p "elenasecchi@whatjobs.international" at bounding box center [115, 228] width 73 height 6
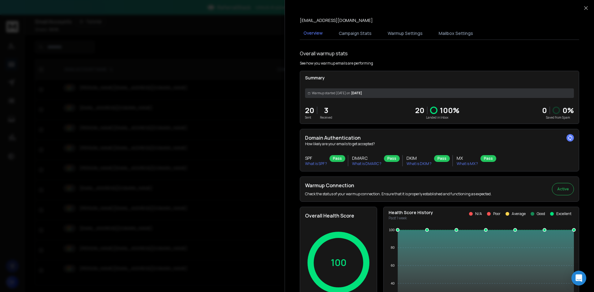
click at [360, 29] on button "Campaign Stats" at bounding box center [355, 34] width 40 height 14
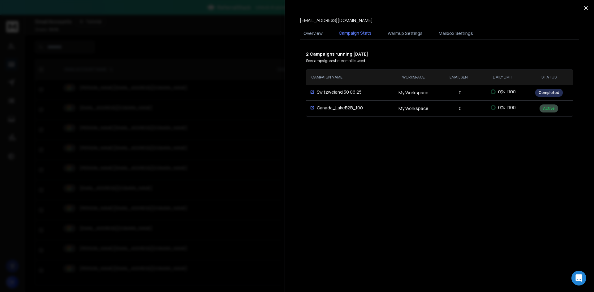
click at [584, 9] on icon "button" at bounding box center [586, 8] width 6 height 6
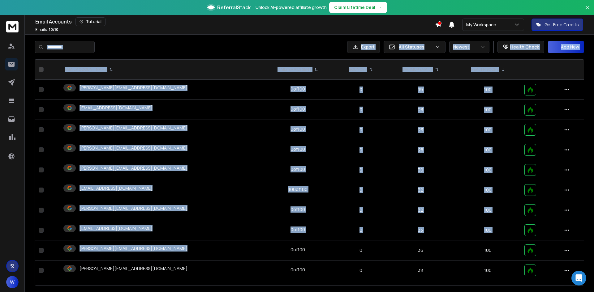
drag, startPoint x: 204, startPoint y: 156, endPoint x: 241, endPoint y: 246, distance: 97.6
click at [241, 246] on div "Export All Statuses Newest Health Check Add New EMAIL ACCOUNT NAME DAILY EMAILS…" at bounding box center [309, 163] width 549 height 245
click at [191, 88] on div "anna@whatjobs.international" at bounding box center [159, 87] width 193 height 7
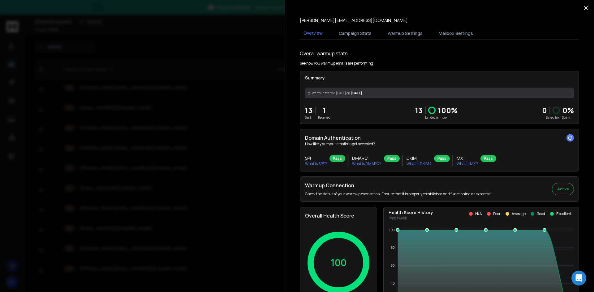
click at [584, 7] on icon "button" at bounding box center [585, 7] width 3 height 3
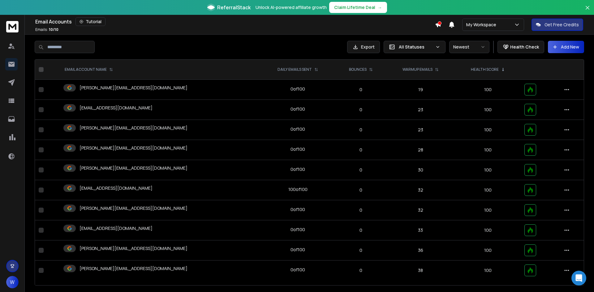
click at [221, 66] on th "EMAIL ACCOUNT NAME" at bounding box center [160, 70] width 200 height 20
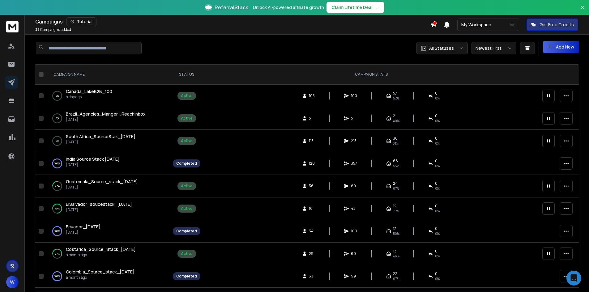
click at [85, 91] on span "Canada_LakeB2B_100" at bounding box center [89, 91] width 46 height 6
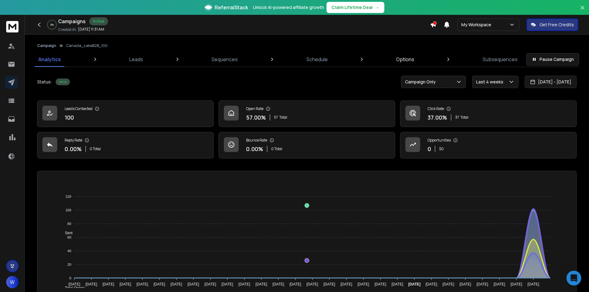
click at [410, 65] on link "Options" at bounding box center [405, 59] width 26 height 15
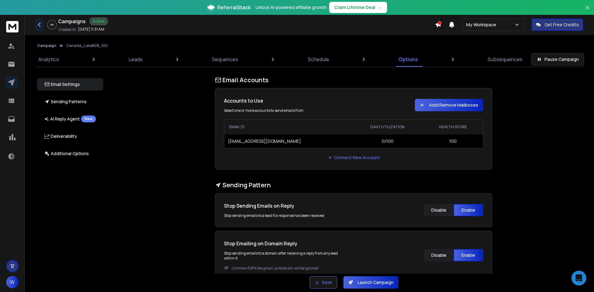
click at [43, 23] on button at bounding box center [39, 25] width 8 height 12
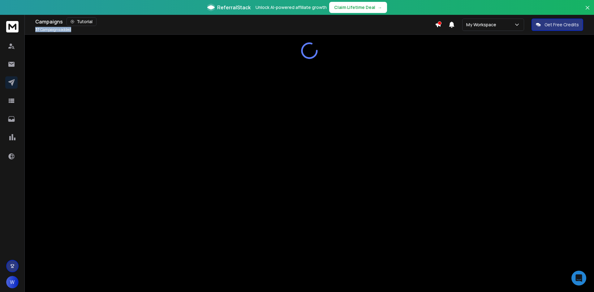
drag, startPoint x: 33, startPoint y: 30, endPoint x: 94, endPoint y: 34, distance: 60.7
click at [79, 34] on div "Campaigns Tutorial 37 Campaigns added My Workspace Get Free Credits" at bounding box center [297, 25] width 594 height 20
click at [101, 34] on div "Campaigns Tutorial 37 Campaigns added My Workspace Get Free Credits" at bounding box center [297, 25] width 594 height 20
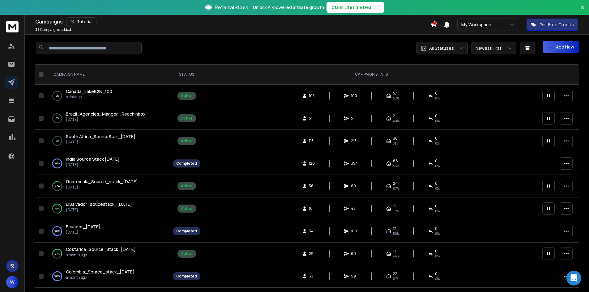
click at [236, 54] on div at bounding box center [171, 48] width 272 height 15
click at [314, 183] on div "36 60 24 67 % 0 0 %" at bounding box center [371, 186] width 155 height 10
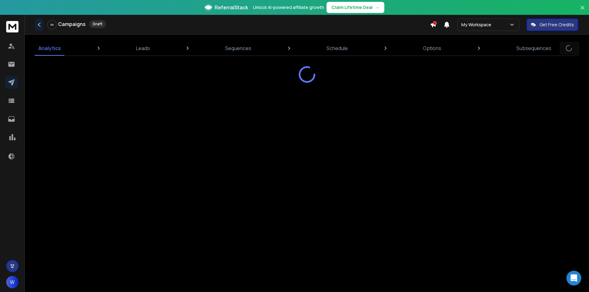
click at [38, 24] on icon at bounding box center [39, 25] width 6 height 6
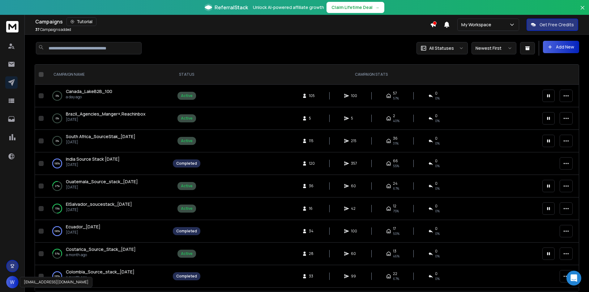
click at [9, 284] on span "W" at bounding box center [12, 282] width 12 height 12
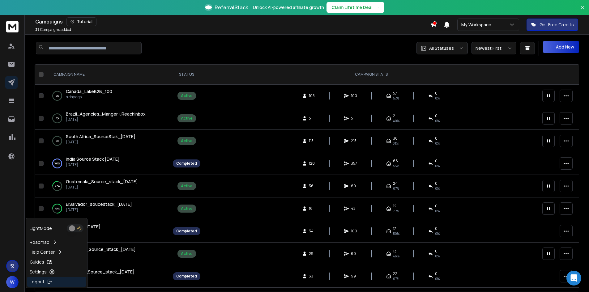
click at [35, 283] on p "Logout" at bounding box center [37, 282] width 15 height 6
